Goal: Information Seeking & Learning: Find contact information

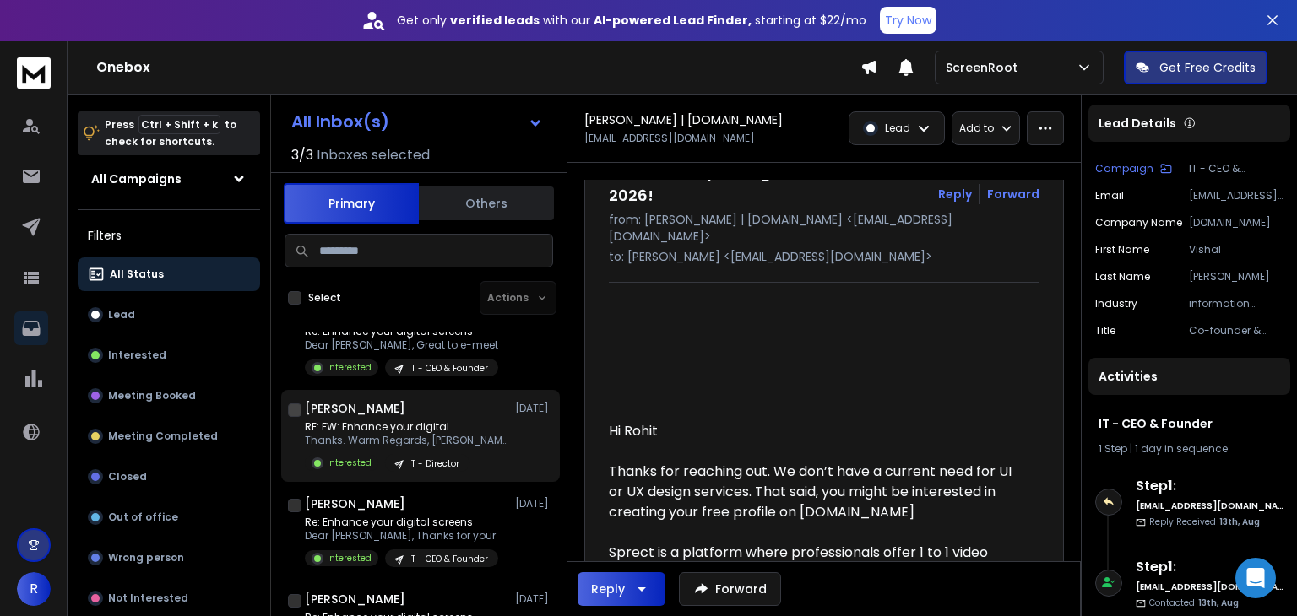
scroll to position [591, 0]
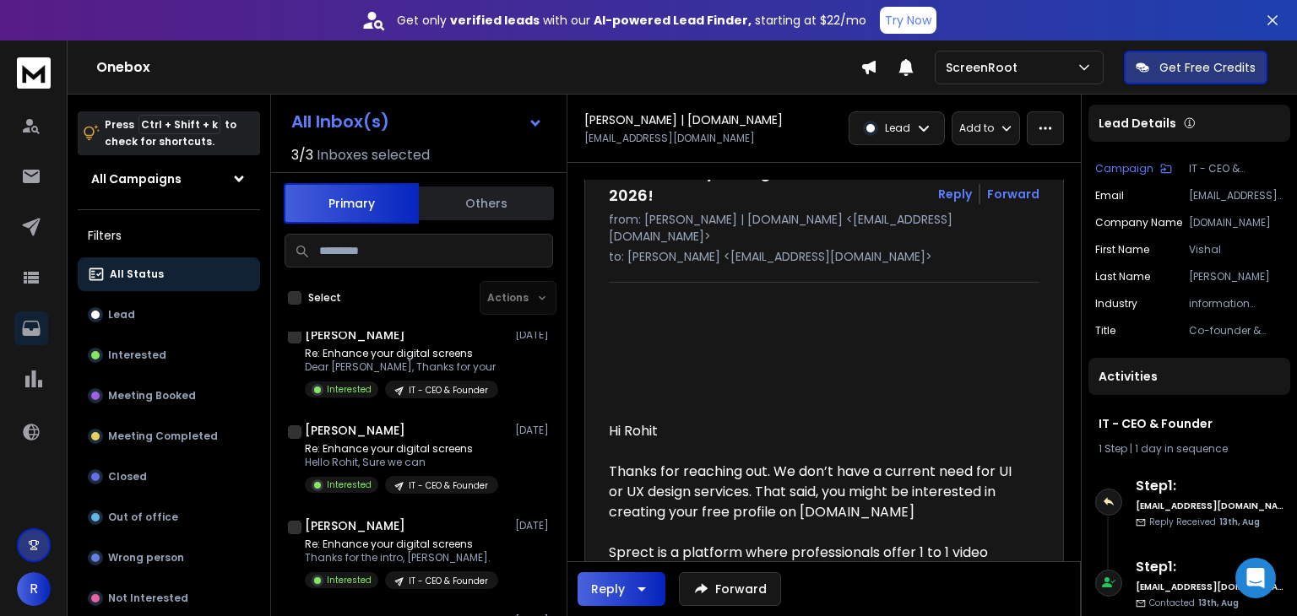
click at [757, 400] on div "Hi [PERSON_NAME] Thanks for reaching out. We don’t have a current need for UI o…" at bounding box center [817, 563] width 417 height 527
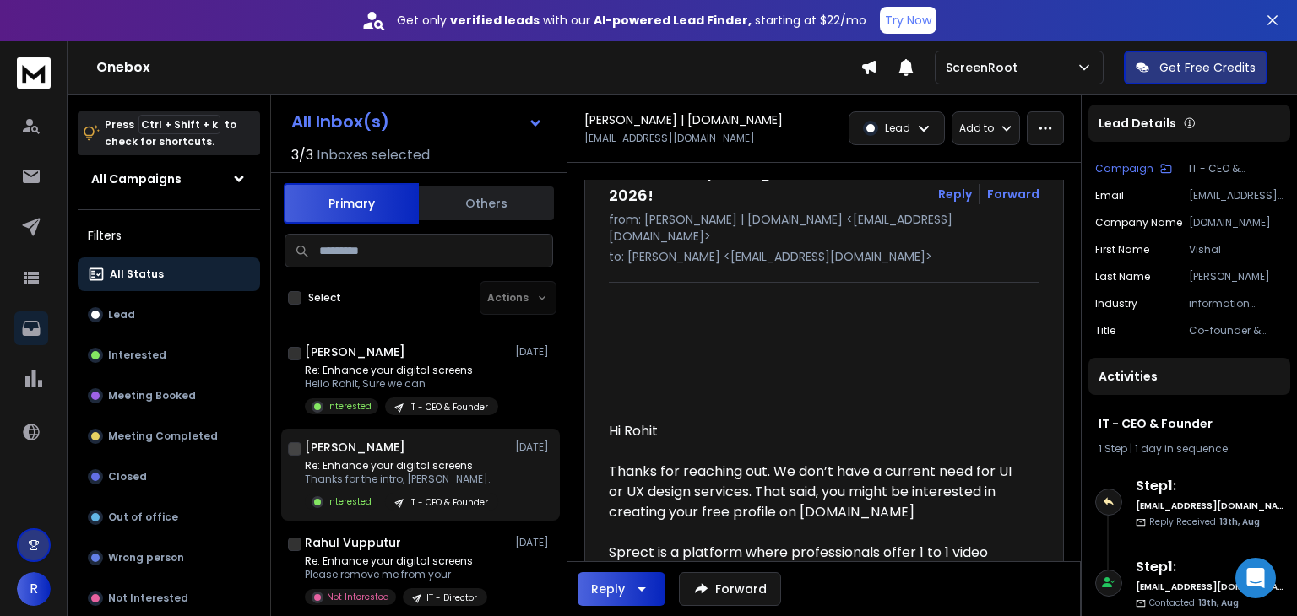
scroll to position [760, 0]
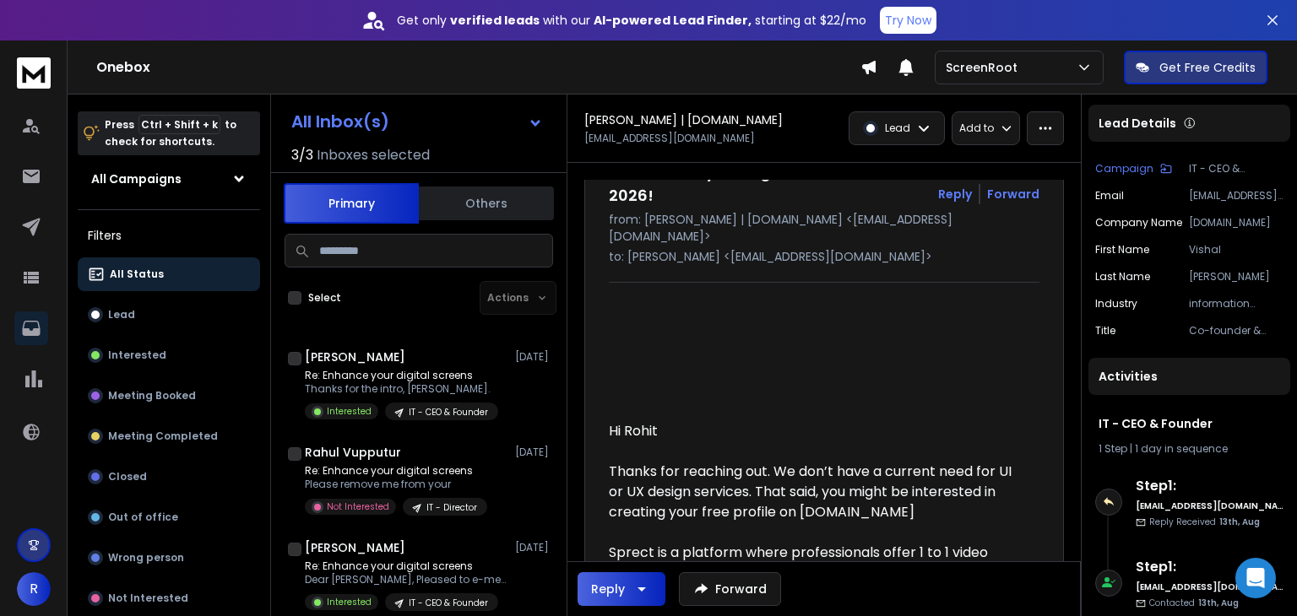
click at [713, 397] on div "Hi [PERSON_NAME] Thanks for reaching out. We don’t have a current need for UI o…" at bounding box center [817, 563] width 417 height 527
click at [777, 375] on div "Hi [PERSON_NAME] Thanks for reaching out. We don’t have a current need for UI o…" at bounding box center [817, 563] width 417 height 527
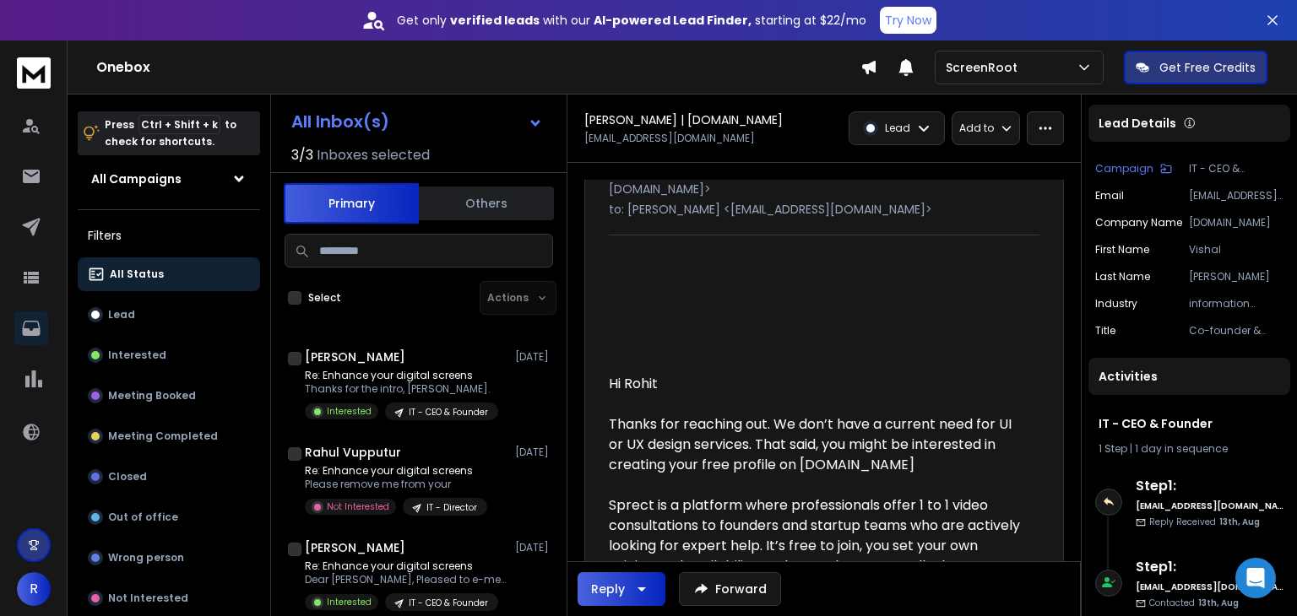
scroll to position [253, 0]
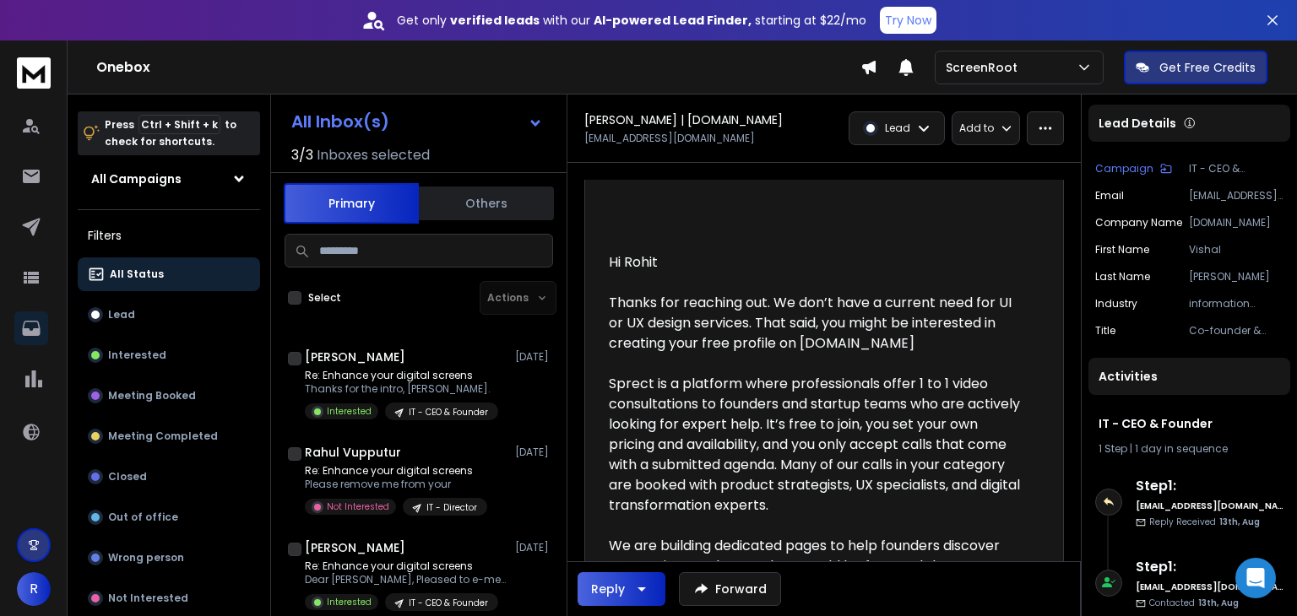
click at [913, 259] on div "Hi [PERSON_NAME] Thanks for reaching out. We don’t have a current need for UI o…" at bounding box center [817, 394] width 417 height 527
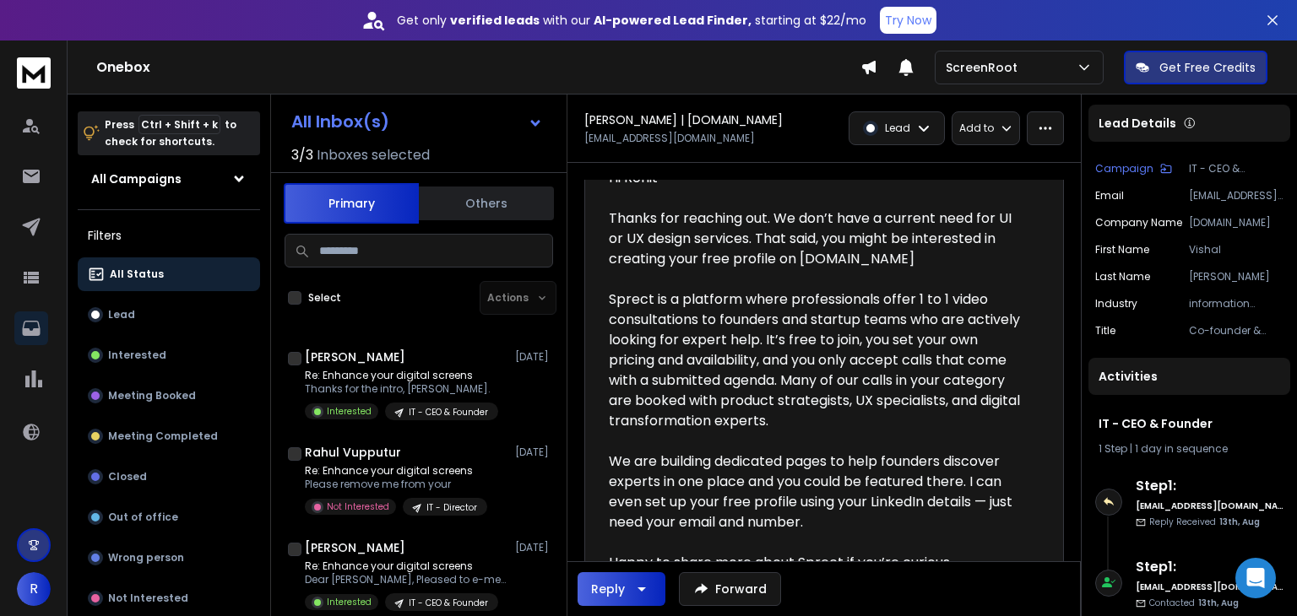
scroll to position [591, 0]
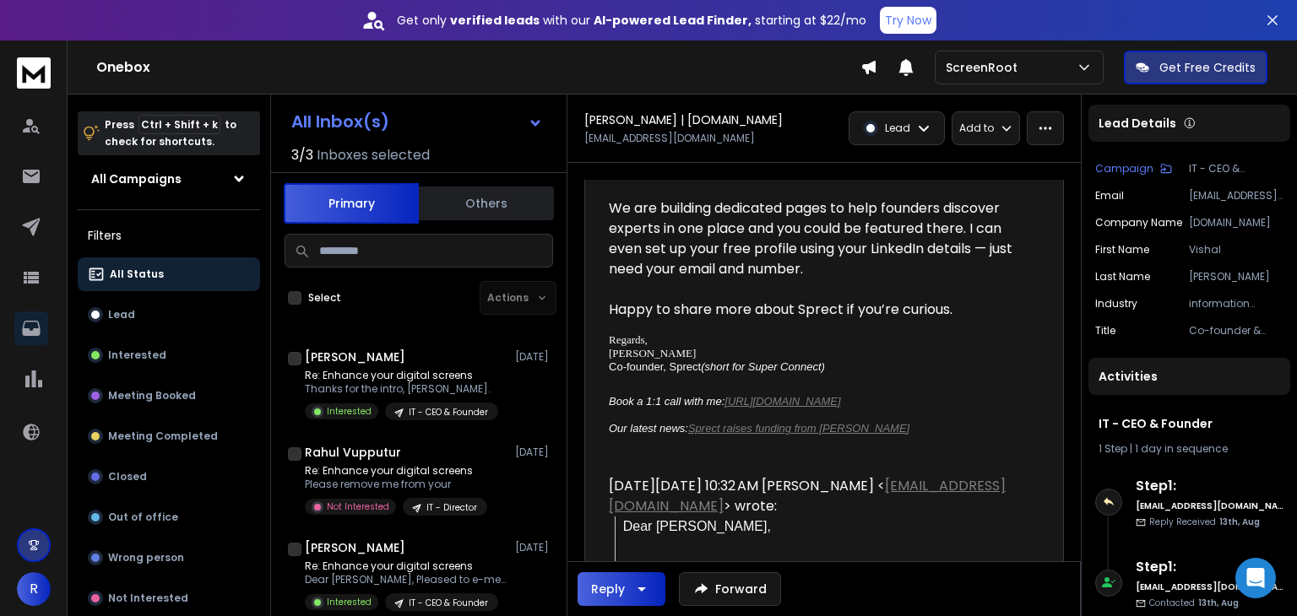
click at [989, 476] on div "[DATE][DATE] 10:32 AM [PERSON_NAME] < [EMAIL_ADDRESS][DOMAIN_NAME] > wrote:" at bounding box center [817, 496] width 417 height 41
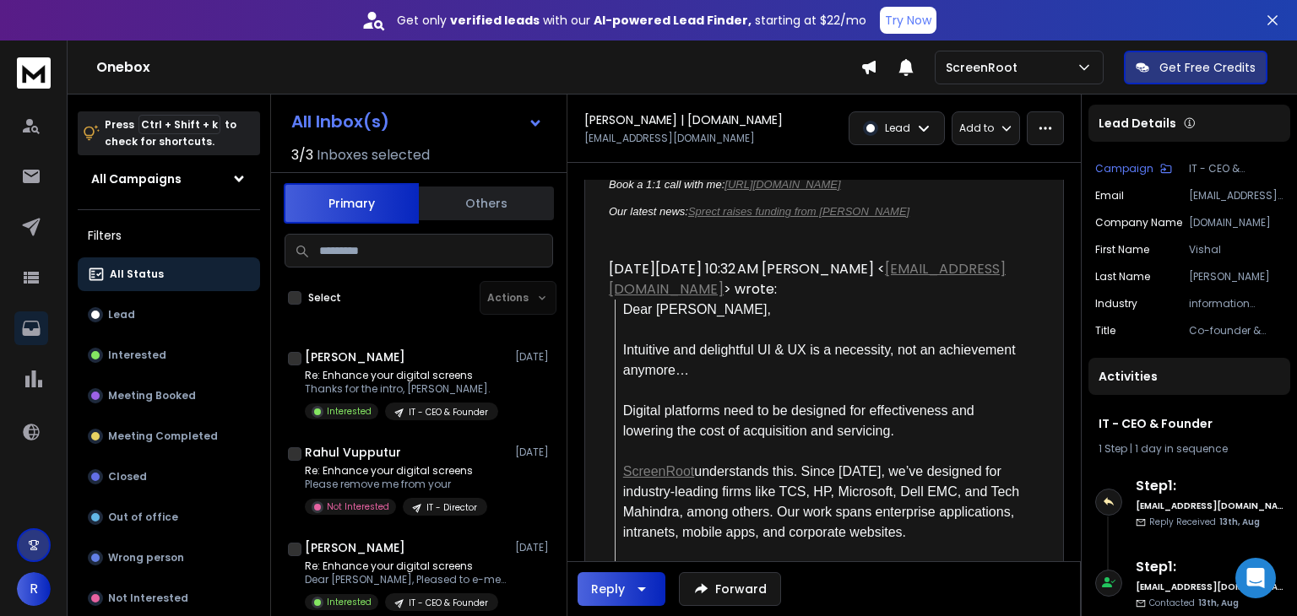
scroll to position [844, 0]
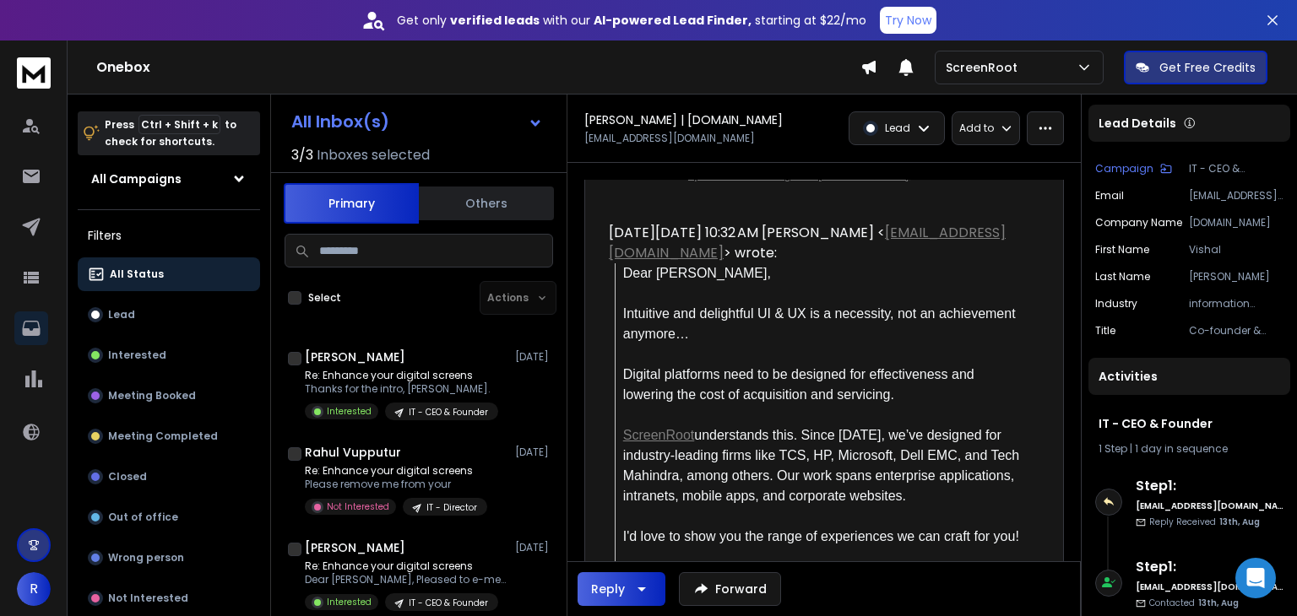
click at [960, 459] on span "ScreenRoot understands this. Since [DATE], we’ve designed for industry-leading …" at bounding box center [823, 465] width 400 height 75
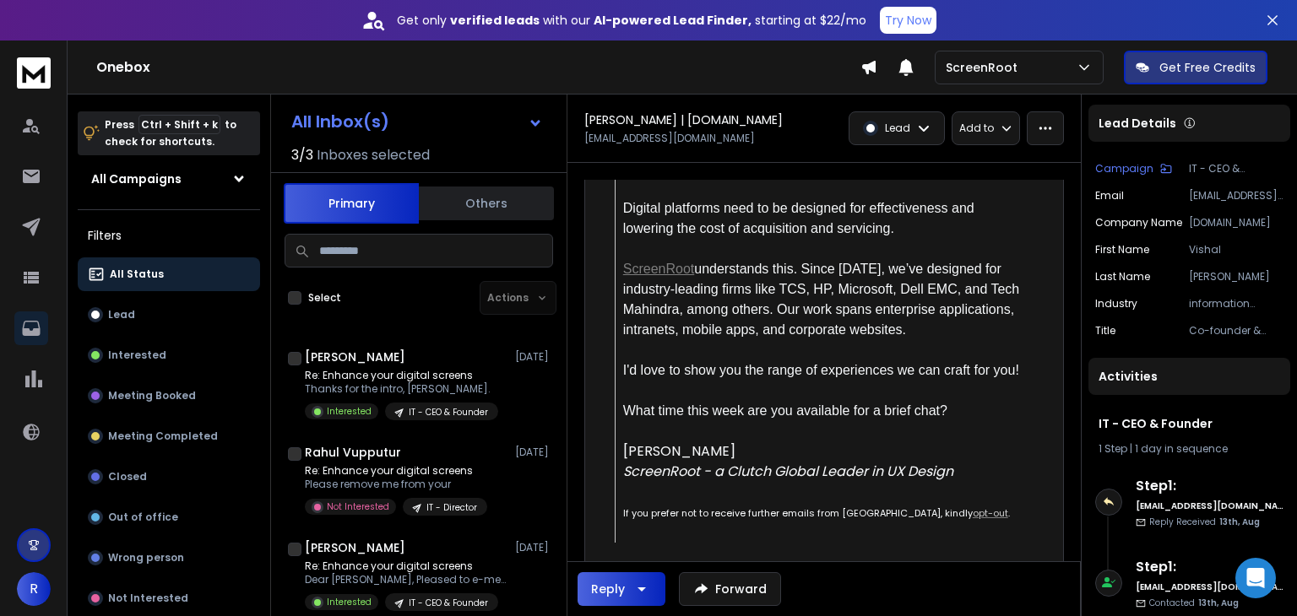
scroll to position [1013, 0]
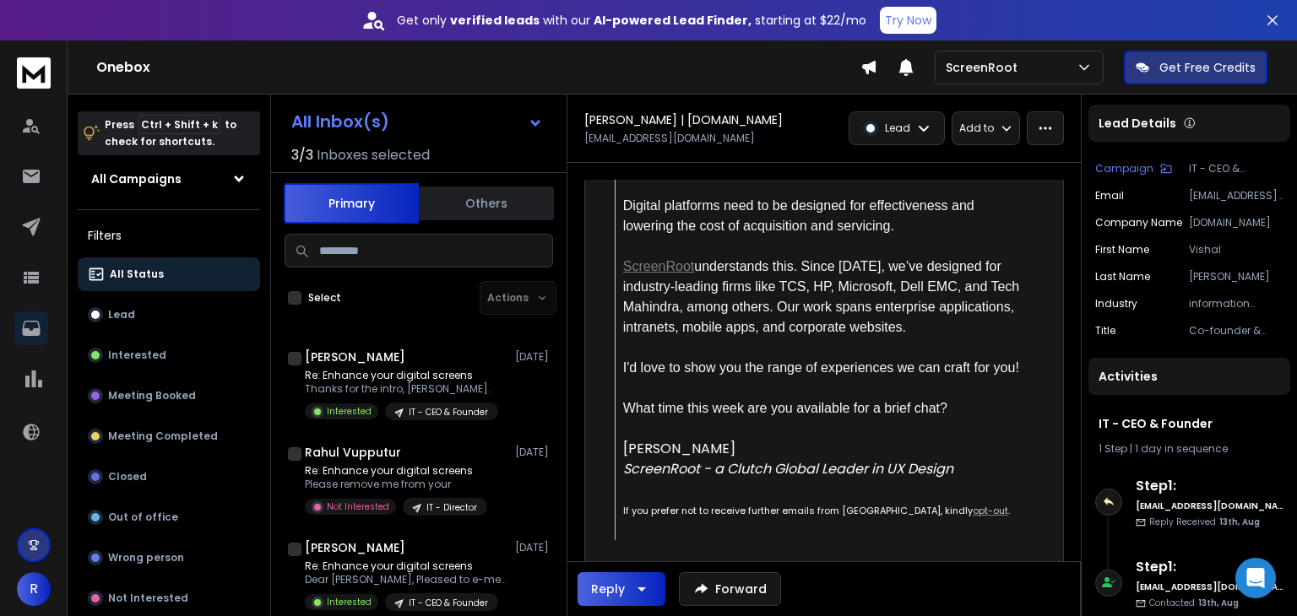
click at [930, 399] on div "What time this week are you available for a brief chat?" at bounding box center [824, 409] width 403 height 20
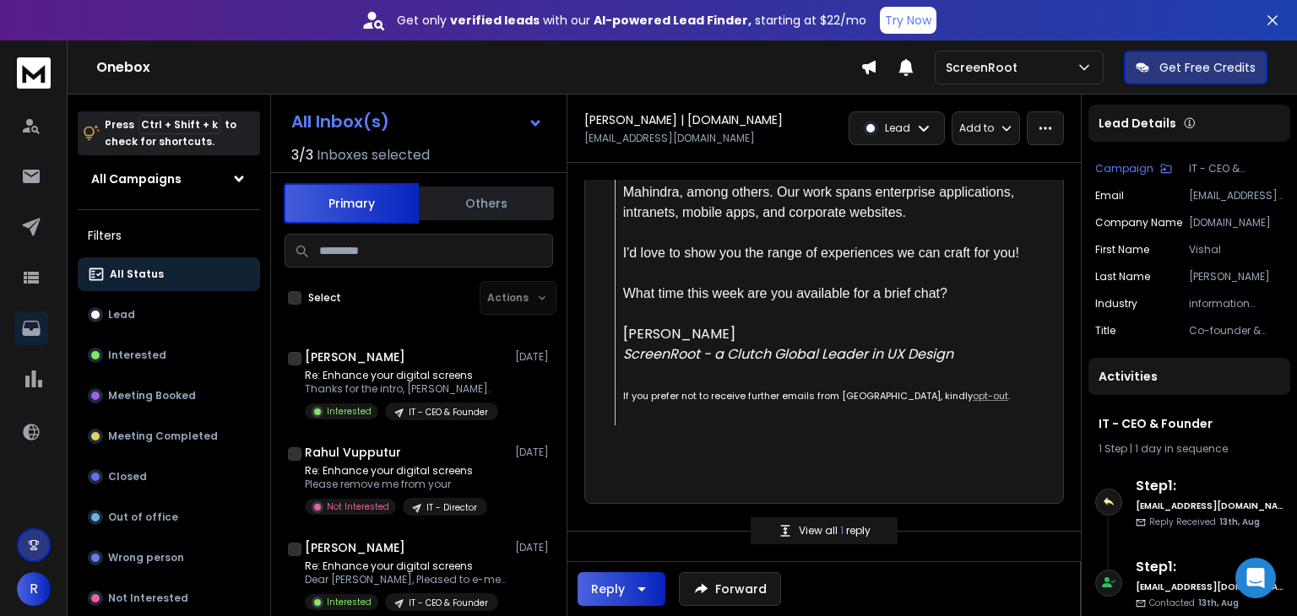
scroll to position [1131, 0]
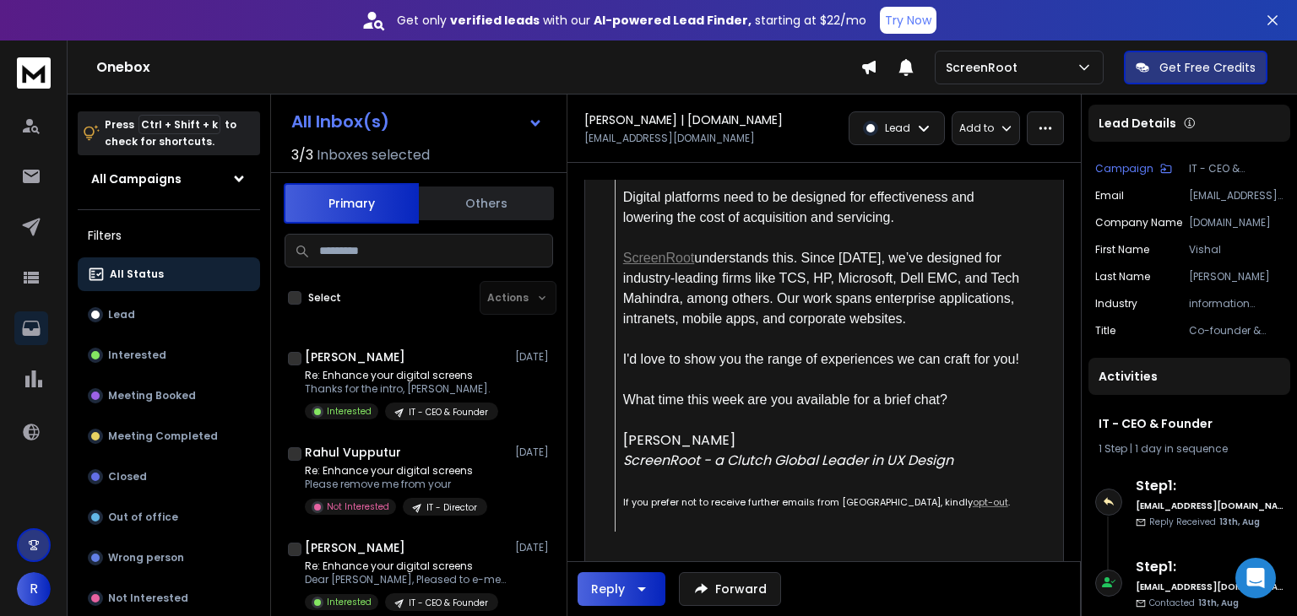
scroll to position [877, 0]
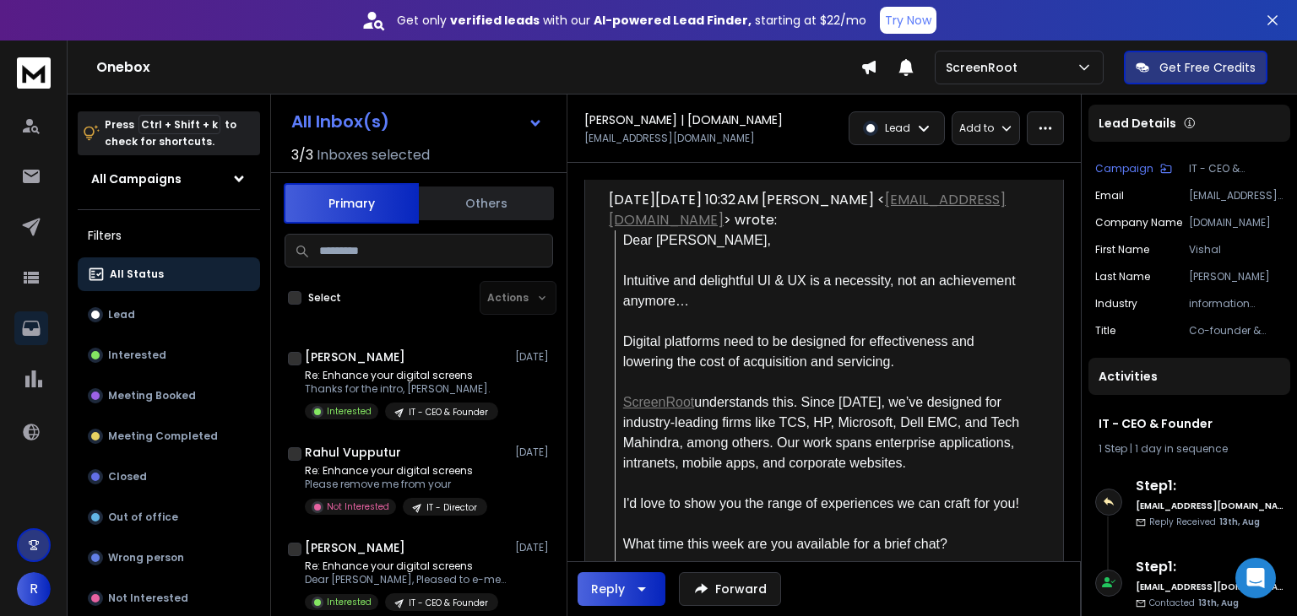
click at [913, 411] on div "ScreenRoot understands this. Since [DATE], we’ve designed for industry-leading …" at bounding box center [824, 433] width 403 height 81
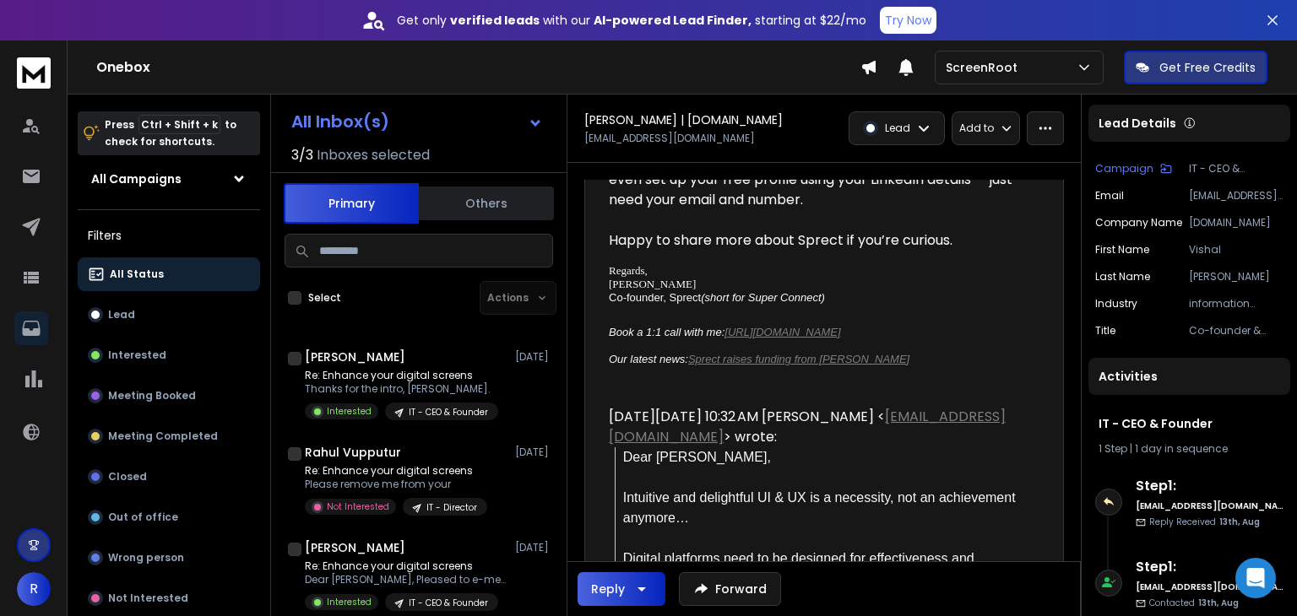
scroll to position [624, 0]
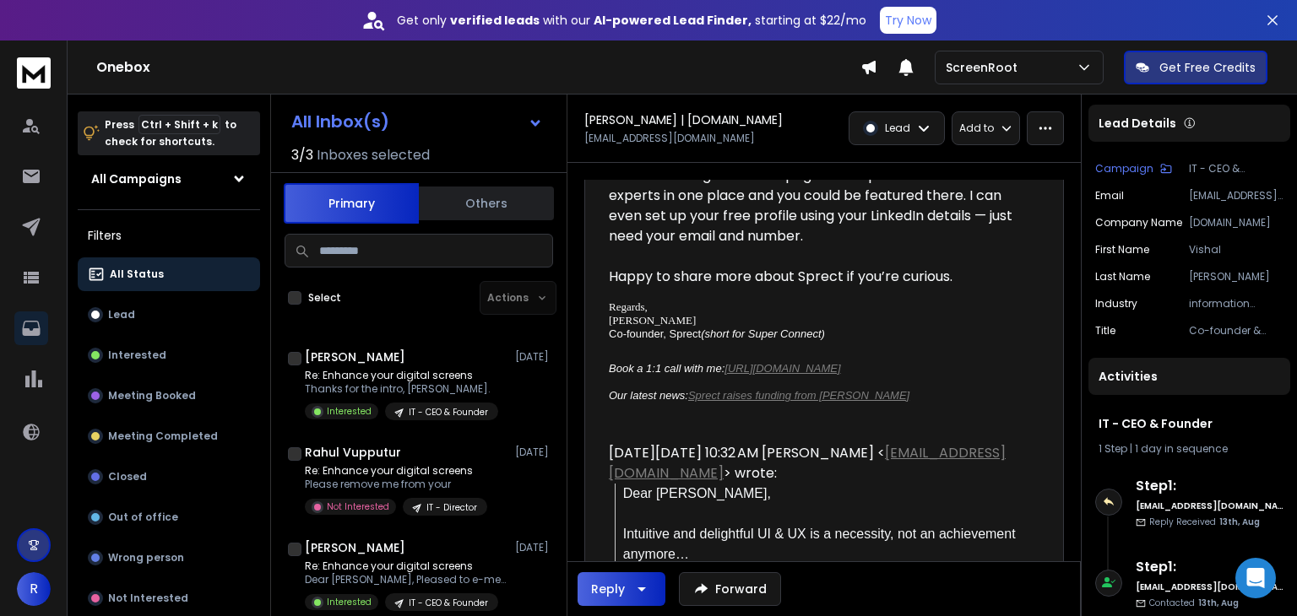
click at [945, 287] on p at bounding box center [817, 294] width 417 height 14
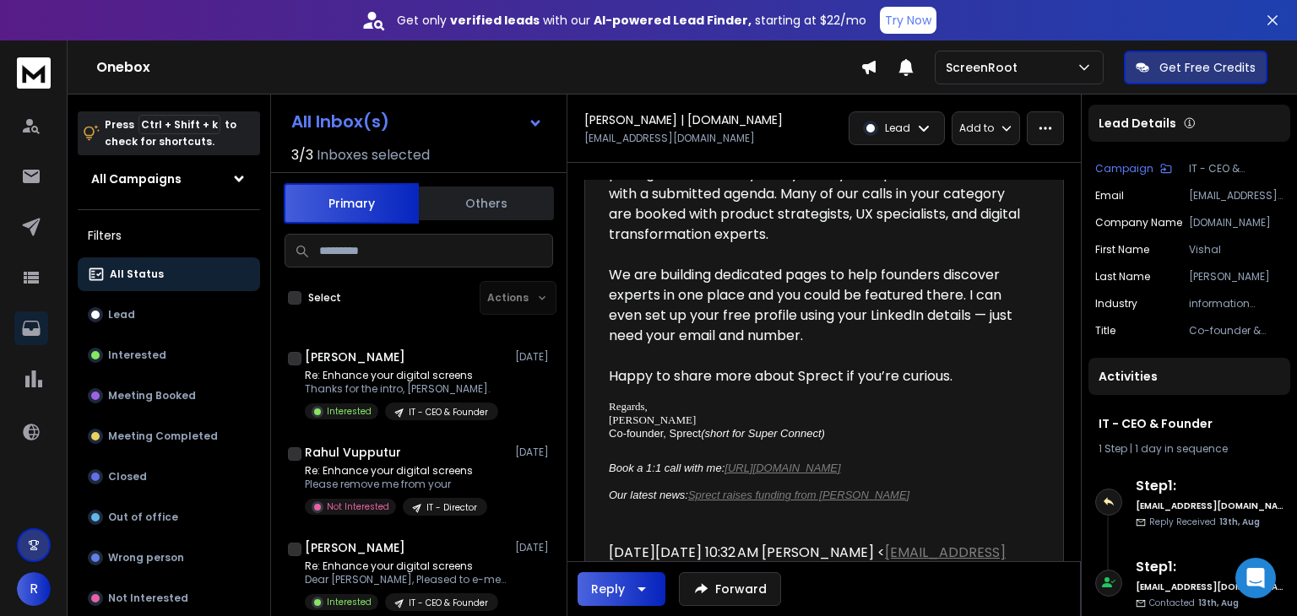
scroll to position [371, 0]
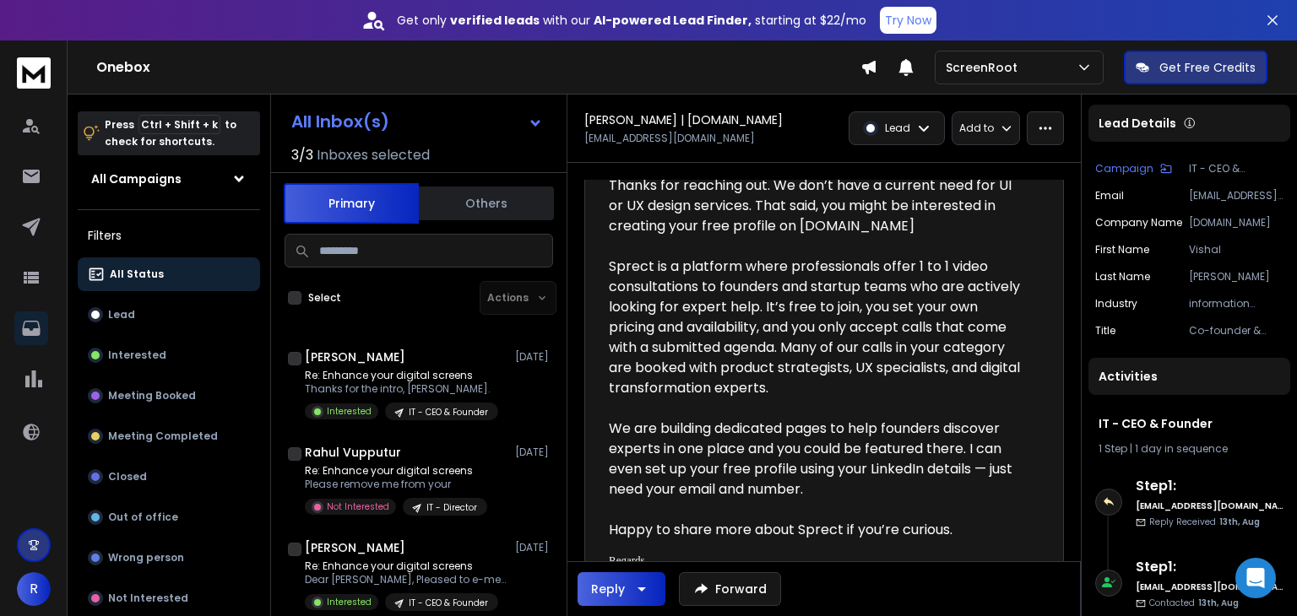
click at [841, 388] on div "Hi [PERSON_NAME] Thanks for reaching out. We don’t have a current need for UI o…" at bounding box center [817, 277] width 417 height 527
click at [914, 366] on p "Sprect is a platform where professionals offer 1 to 1 video consultations to fo…" at bounding box center [817, 328] width 417 height 142
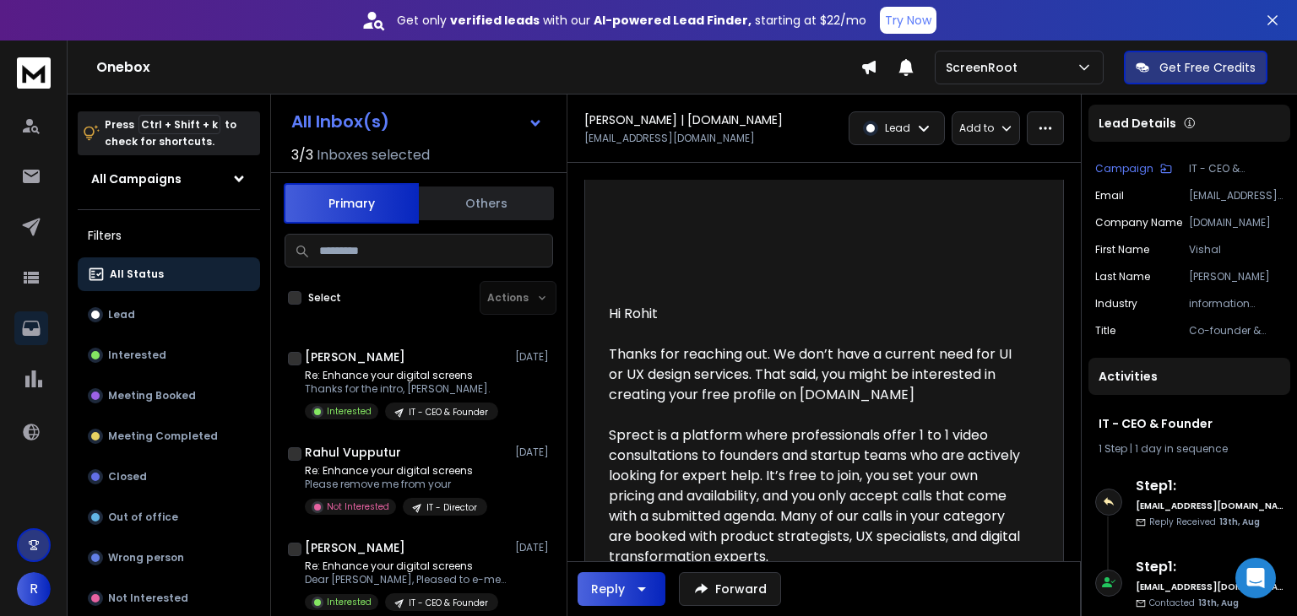
click at [807, 448] on p "Sprect is a platform where professionals offer 1 to 1 video consultations to fo…" at bounding box center [817, 497] width 417 height 142
click at [850, 430] on p "Sprect is a platform where professionals offer 1 to 1 video consultations to fo…" at bounding box center [817, 497] width 417 height 142
click at [885, 426] on p "Sprect is a platform where professionals offer 1 to 1 video consultations to fo…" at bounding box center [817, 497] width 417 height 142
click at [813, 387] on p "Thanks for reaching out. We don’t have a current need for UI or UX design servi…" at bounding box center [817, 375] width 417 height 61
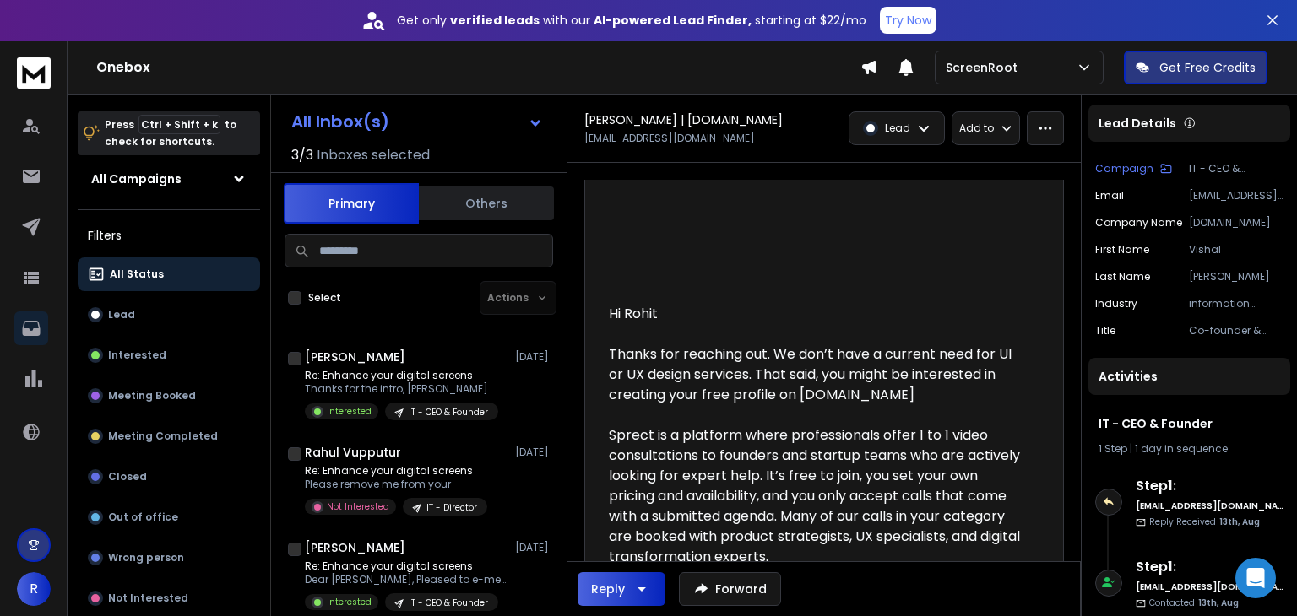
click at [739, 429] on p "Sprect is a platform where professionals offer 1 to 1 video consultations to fo…" at bounding box center [817, 497] width 417 height 142
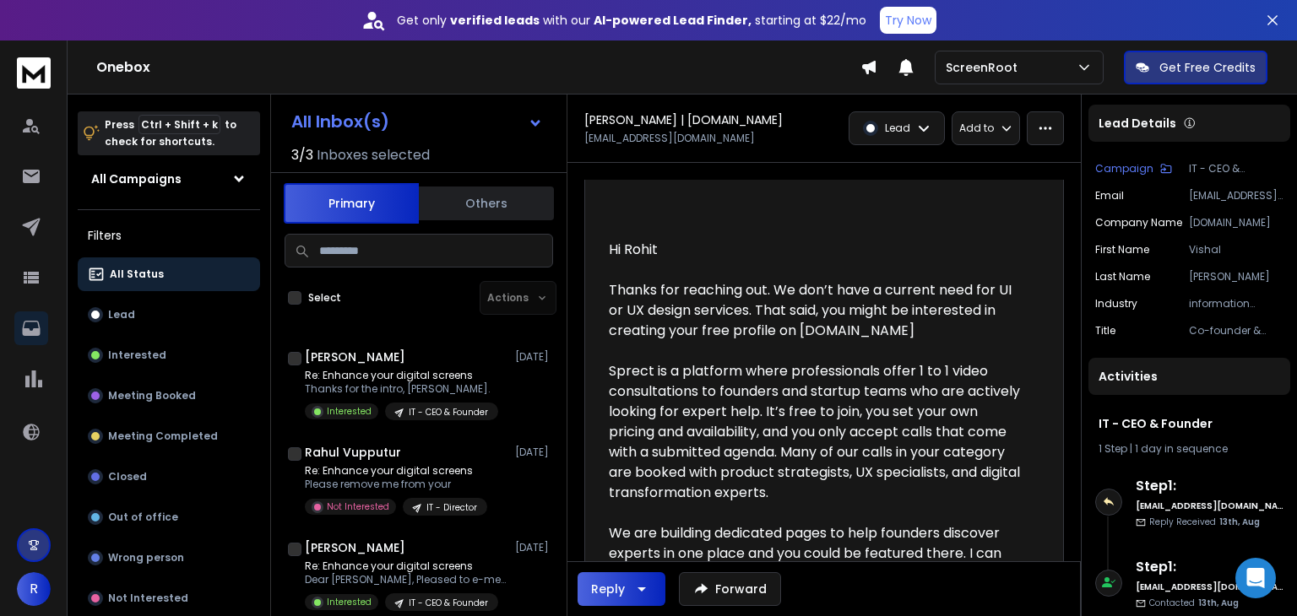
scroll to position [371, 0]
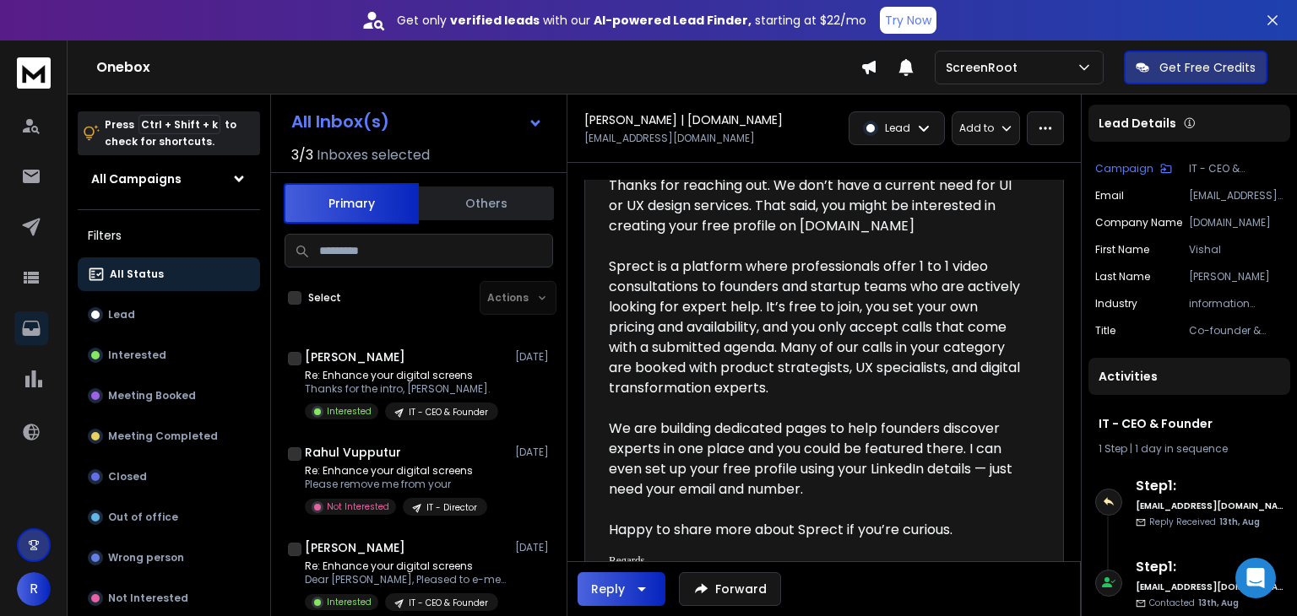
click at [824, 284] on p "Sprect is a platform where professionals offer 1 to 1 video consultations to fo…" at bounding box center [817, 328] width 417 height 142
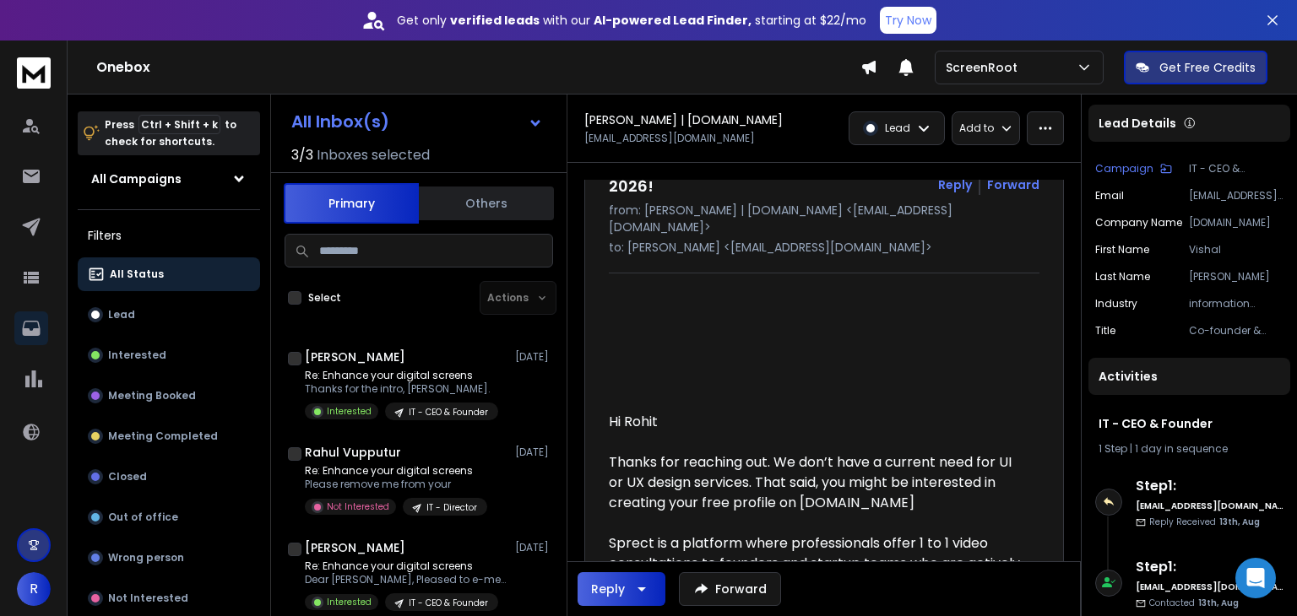
scroll to position [0, 0]
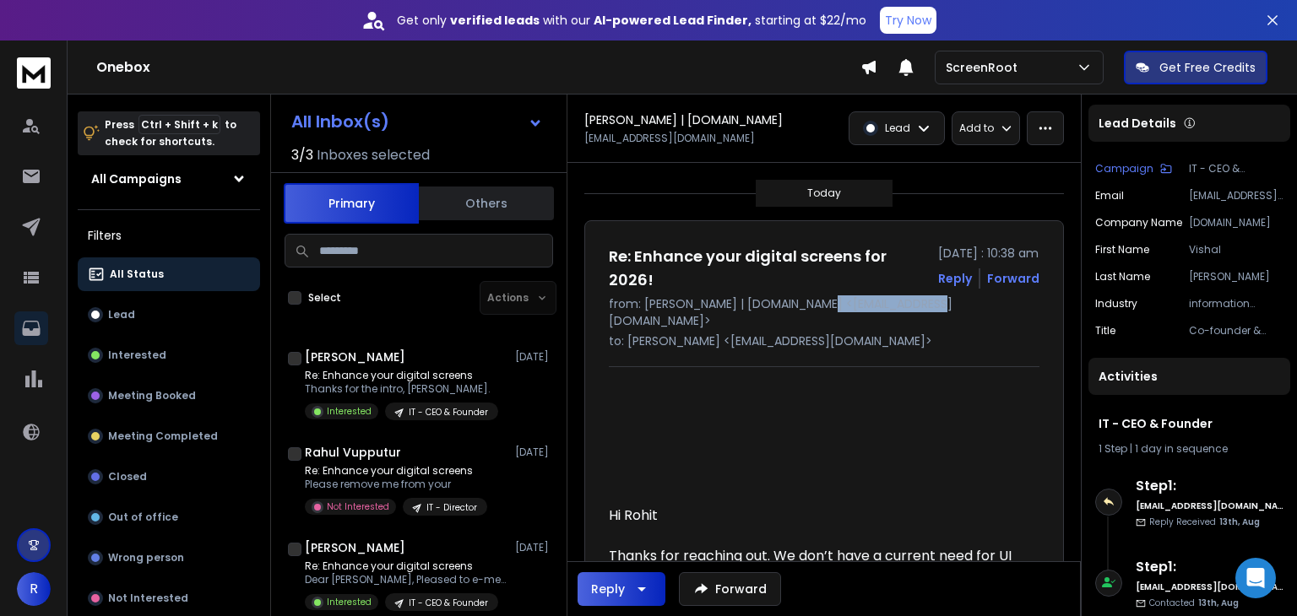
drag, startPoint x: 810, startPoint y: 305, endPoint x: 921, endPoint y: 304, distance: 111.5
click at [921, 304] on p "from: [PERSON_NAME] | [DOMAIN_NAME] <[EMAIL_ADDRESS][DOMAIN_NAME]>" at bounding box center [824, 313] width 431 height 34
copy p "[EMAIL_ADDRESS][DOMAIN_NAME]"
click at [35, 277] on icon at bounding box center [31, 278] width 15 height 12
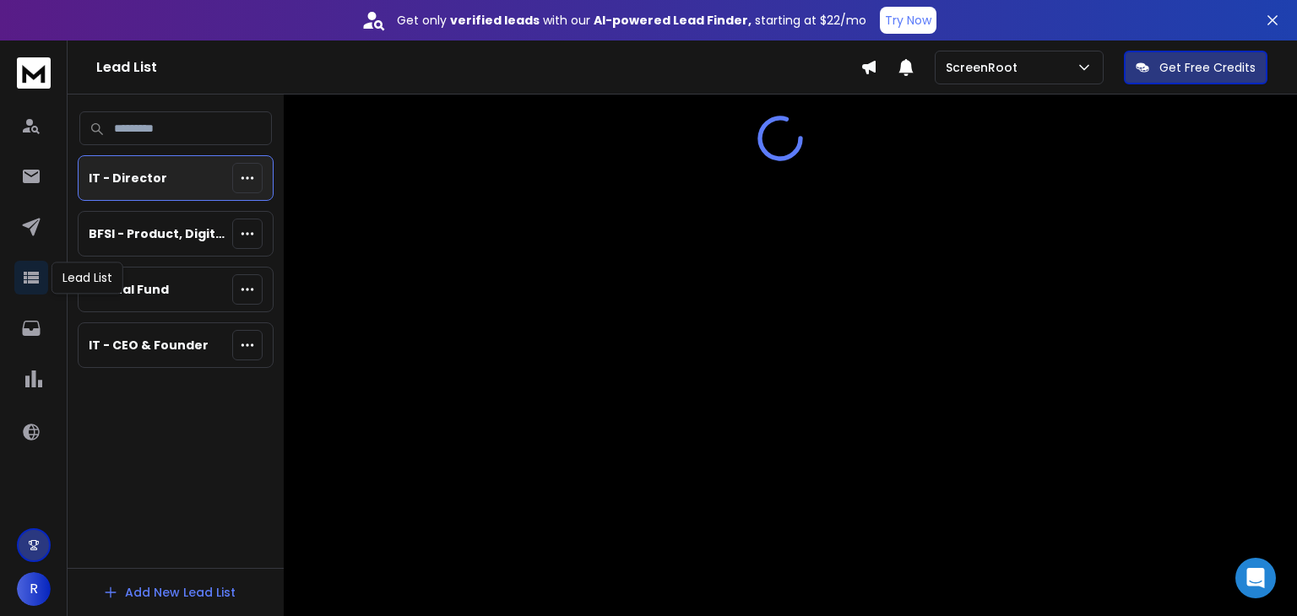
click at [168, 340] on p "IT - CEO & Founder" at bounding box center [149, 345] width 120 height 17
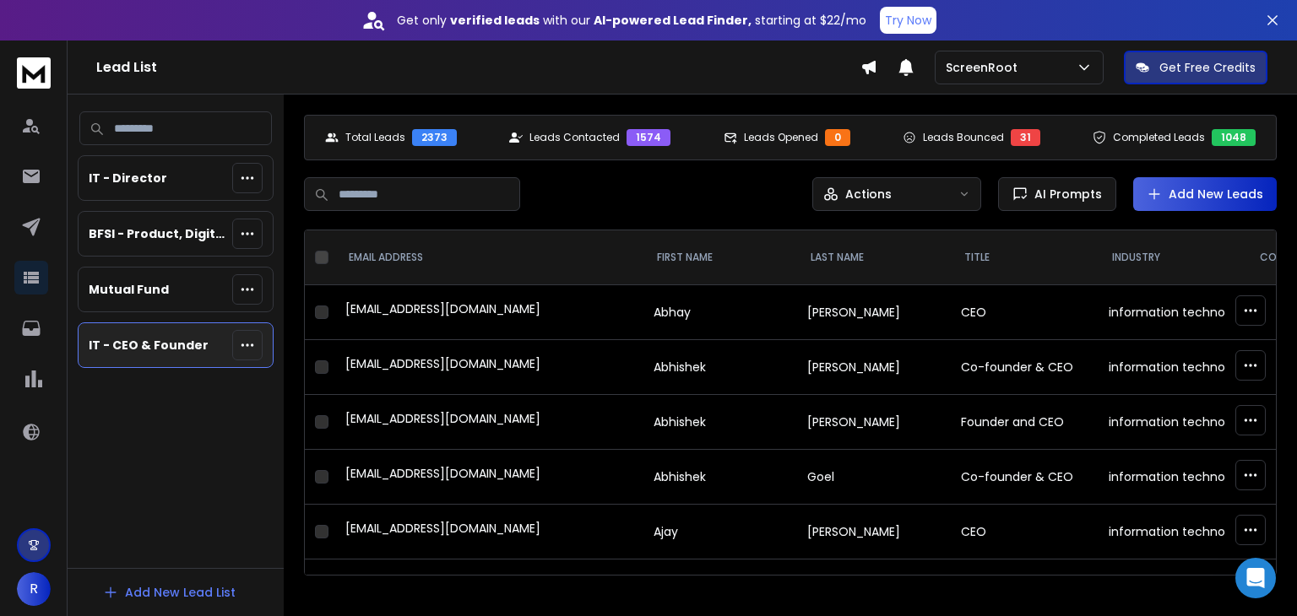
click at [469, 194] on input at bounding box center [412, 194] width 216 height 34
paste input "**********"
type input "**********"
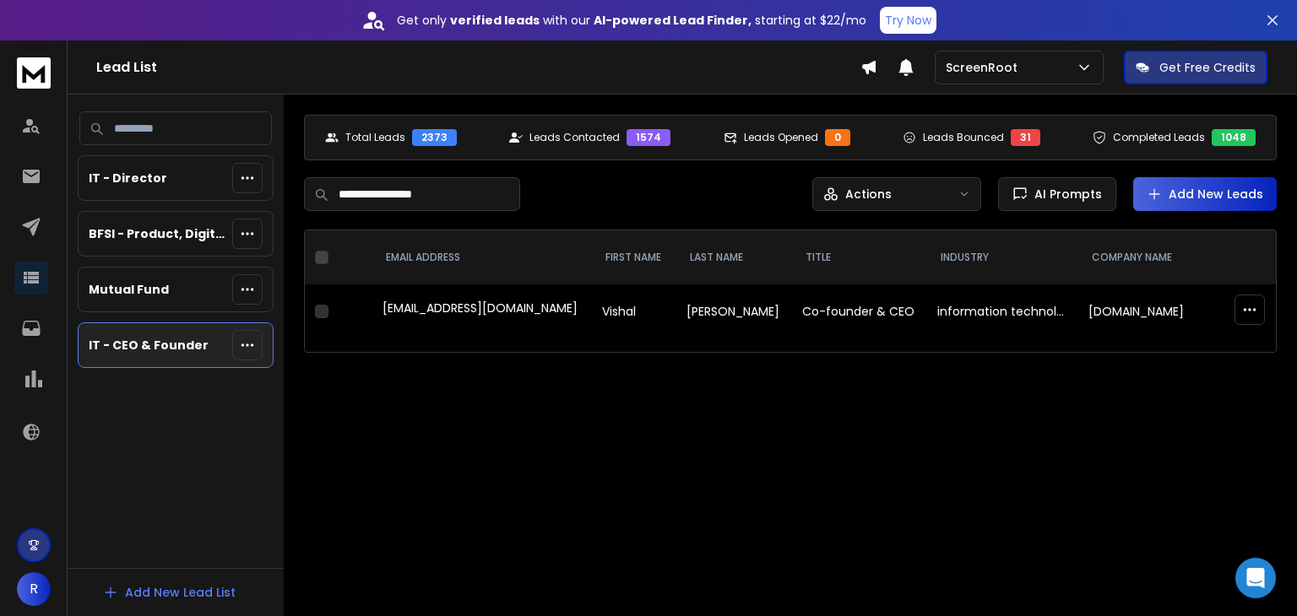
click at [400, 306] on div "[EMAIL_ADDRESS][DOMAIN_NAME]" at bounding box center [482, 312] width 199 height 24
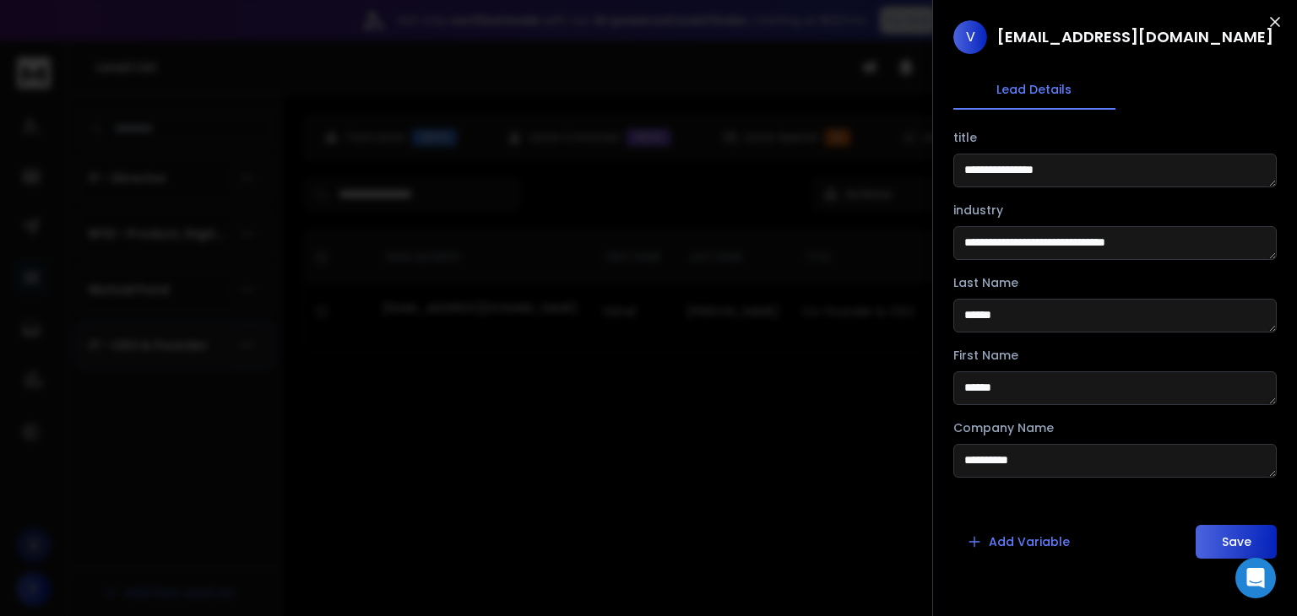
click at [1272, 25] on icon "button" at bounding box center [1275, 22] width 8 height 8
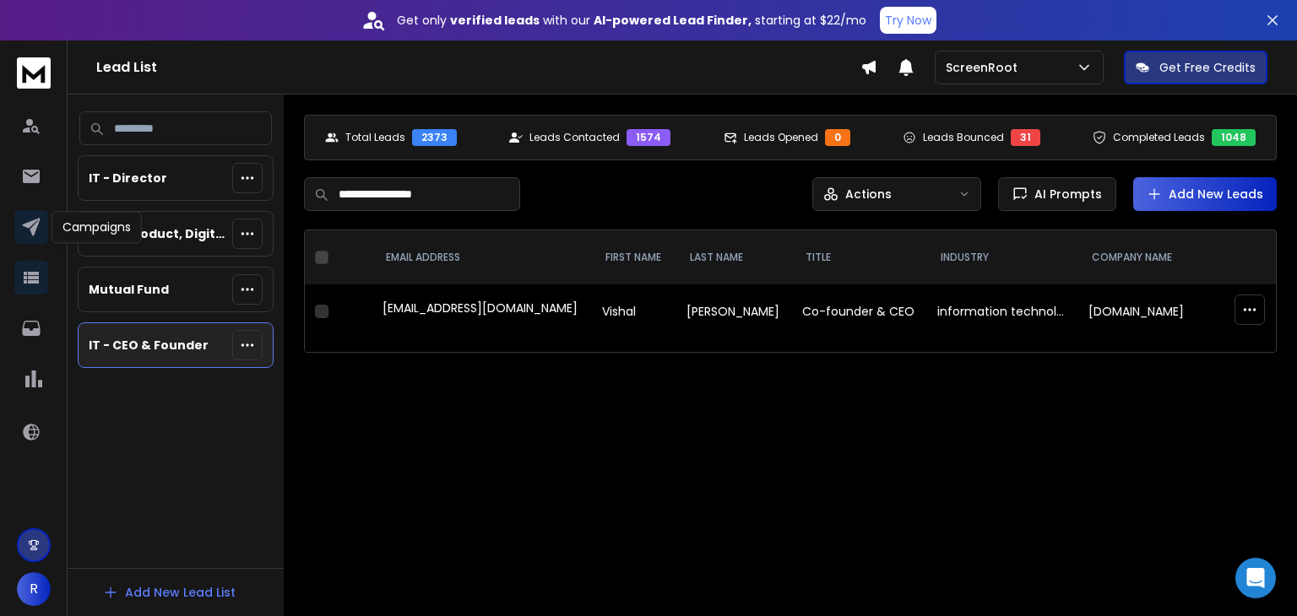
click at [30, 229] on icon at bounding box center [31, 227] width 18 height 18
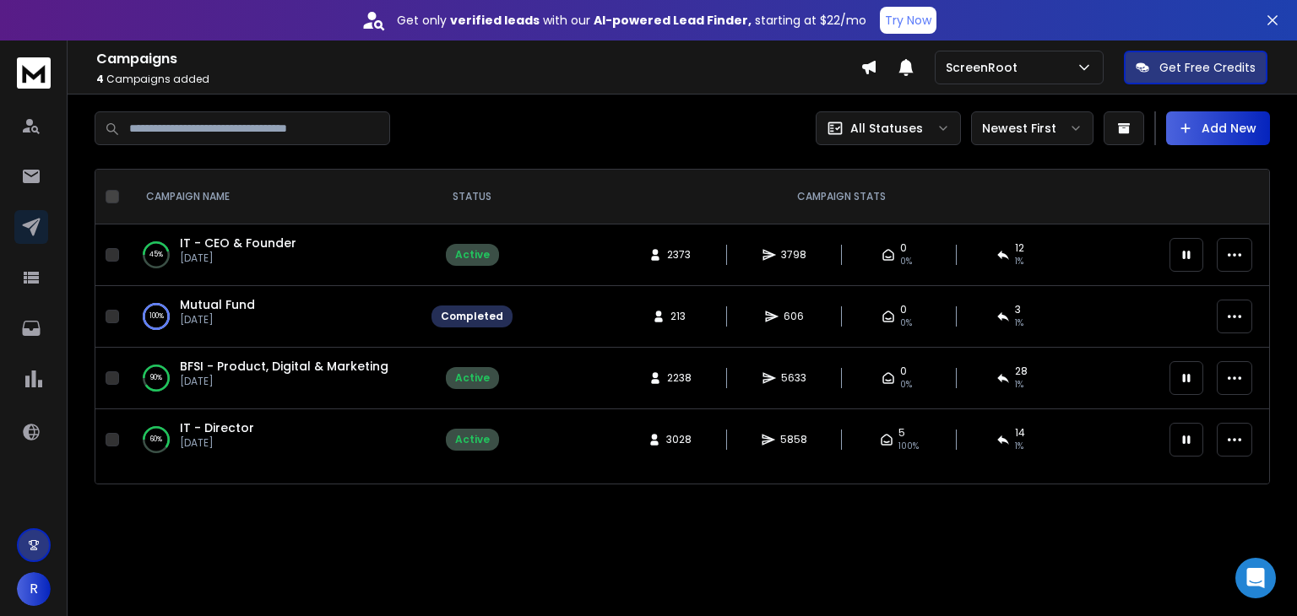
click at [242, 235] on span "IT - CEO & Founder" at bounding box center [238, 243] width 117 height 17
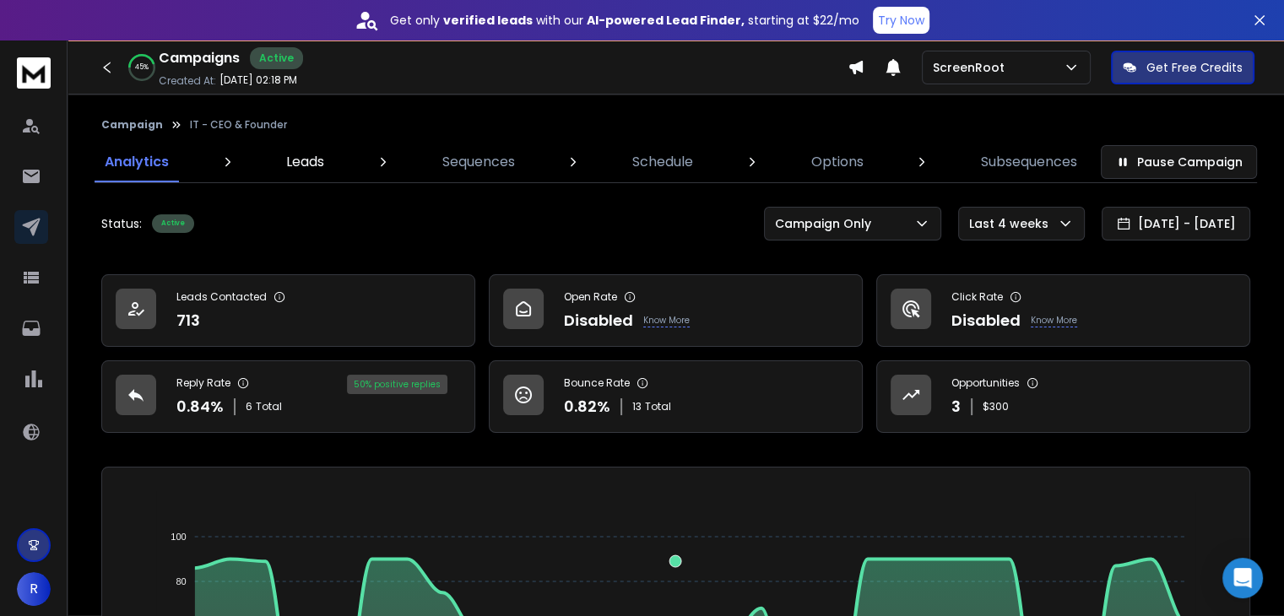
click at [329, 160] on link "Leads" at bounding box center [305, 162] width 58 height 41
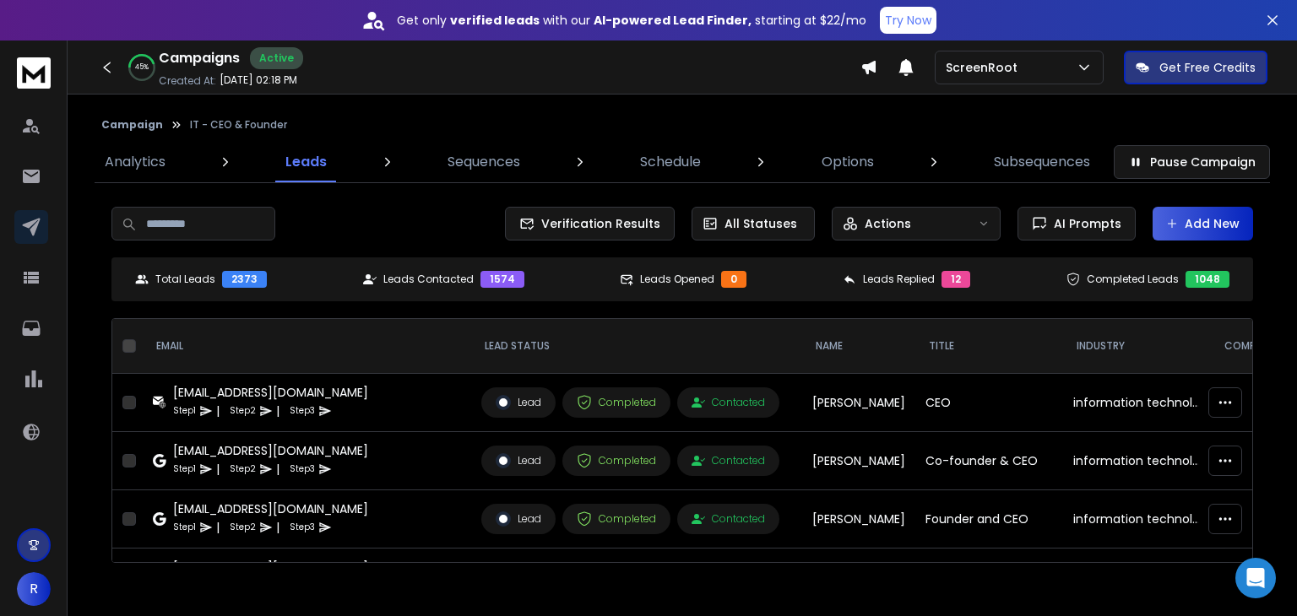
click at [253, 231] on input at bounding box center [193, 224] width 164 height 34
paste input "**********"
type input "**********"
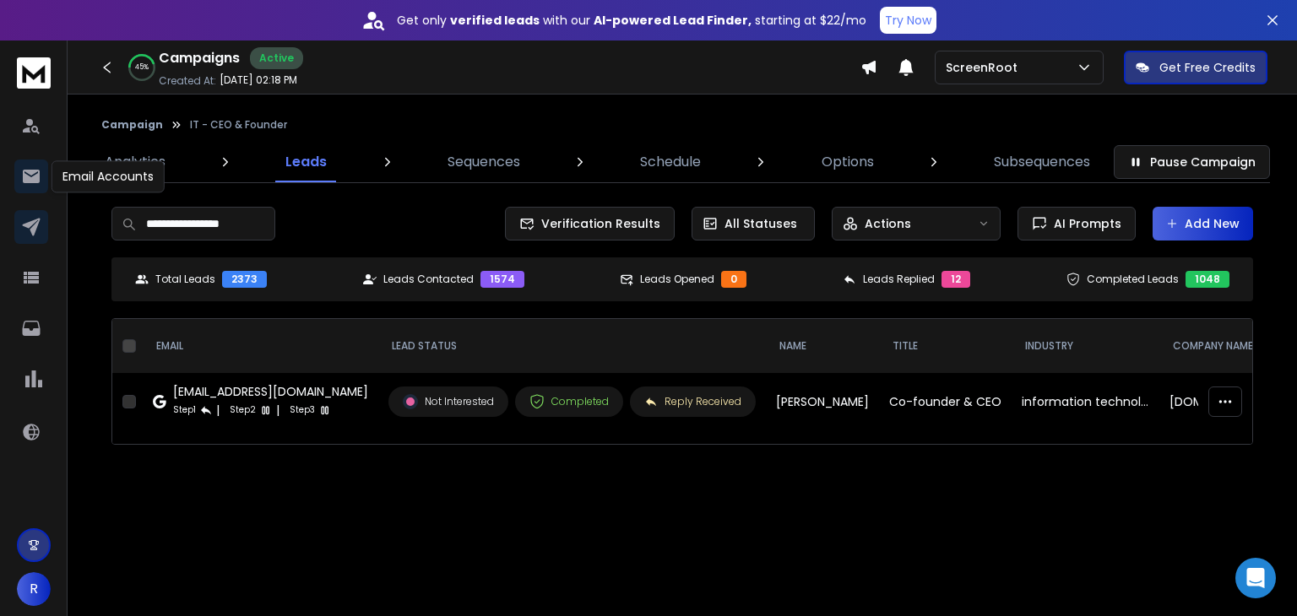
click at [41, 187] on link at bounding box center [31, 177] width 34 height 34
